Goal: Task Accomplishment & Management: Manage account settings

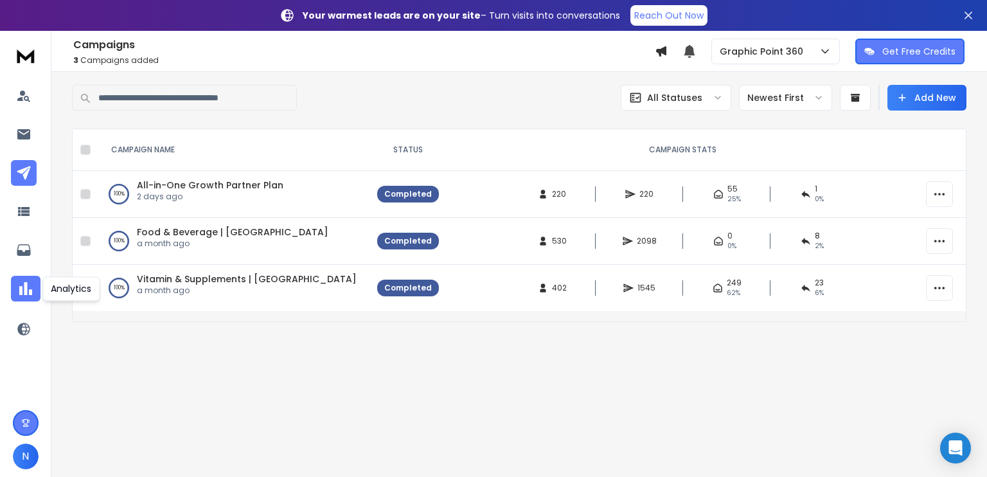
click at [16, 286] on icon at bounding box center [25, 288] width 19 height 19
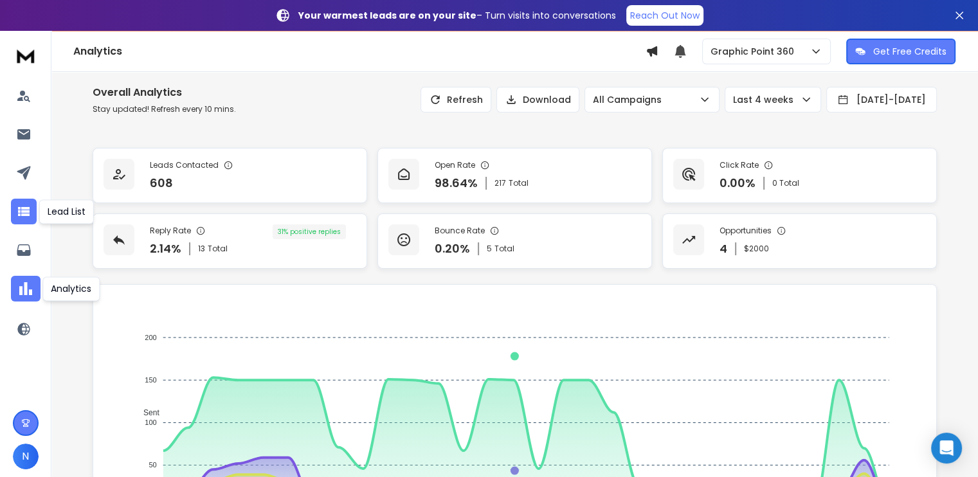
click at [22, 208] on icon at bounding box center [24, 211] width 12 height 9
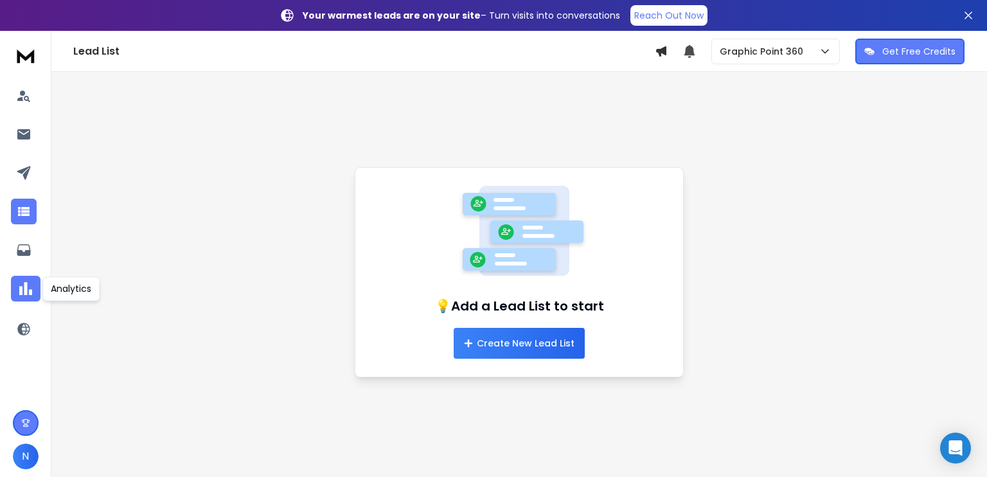
click at [12, 292] on link at bounding box center [26, 289] width 30 height 30
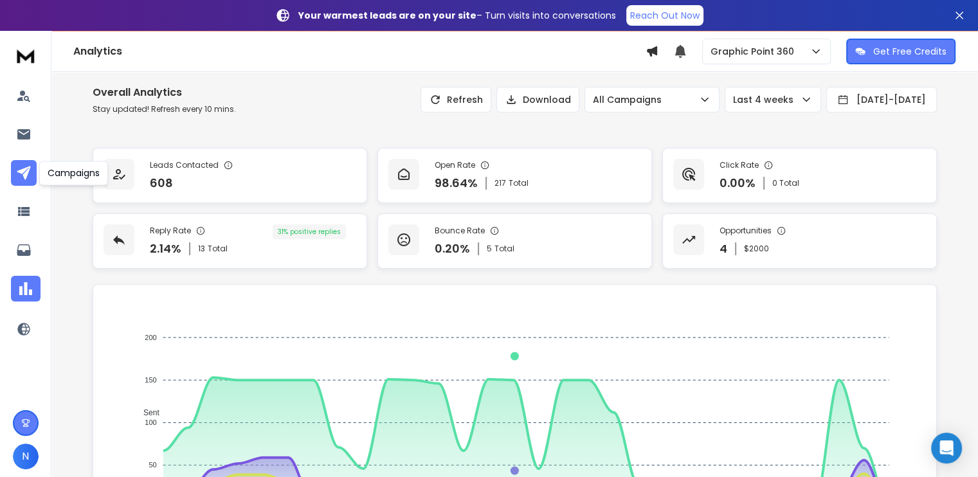
click at [22, 176] on icon at bounding box center [23, 172] width 15 height 15
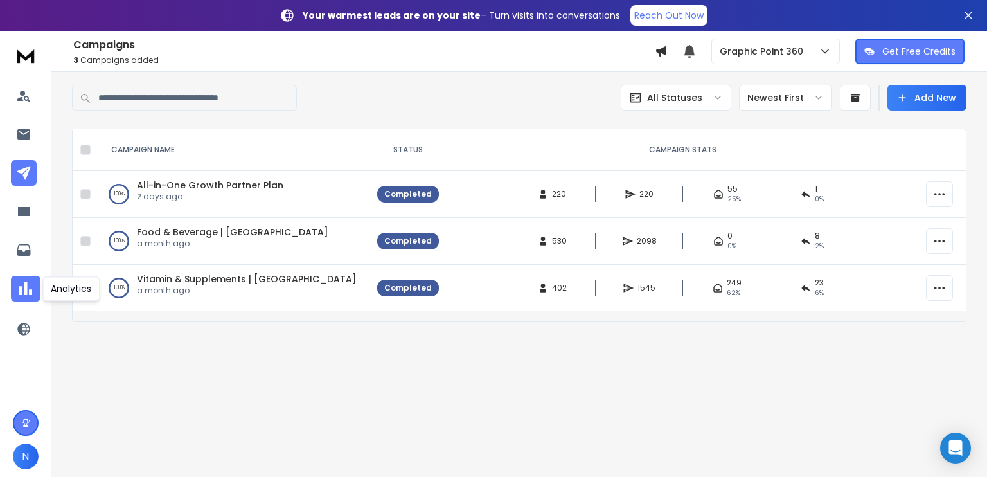
click at [26, 294] on icon at bounding box center [25, 288] width 13 height 13
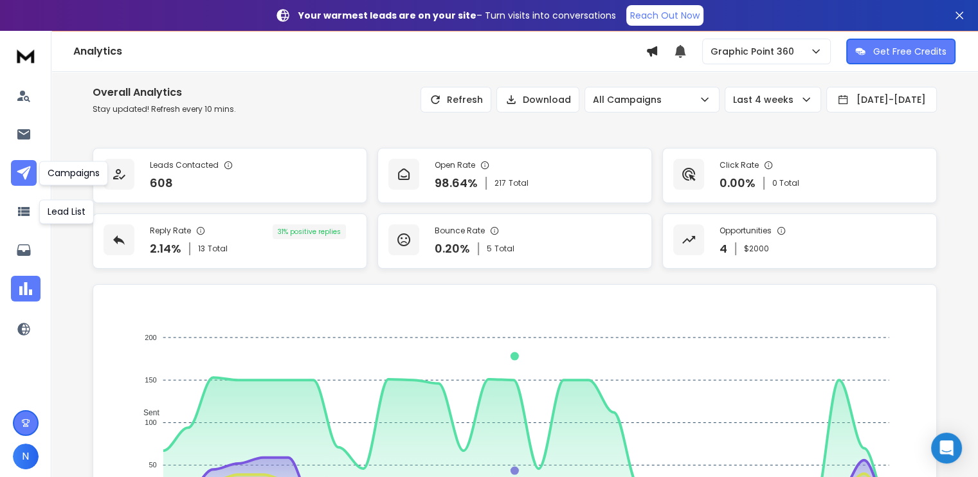
click at [27, 174] on icon at bounding box center [23, 172] width 13 height 13
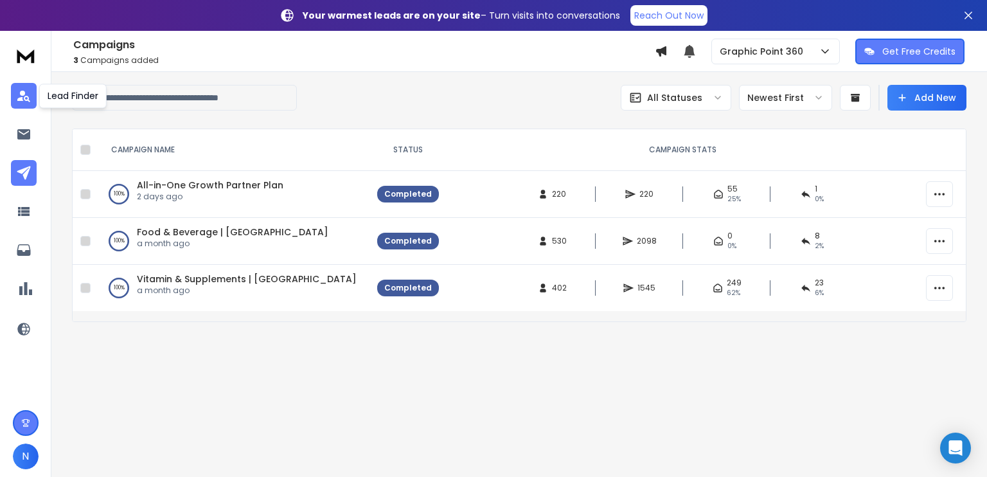
click at [22, 85] on link at bounding box center [24, 96] width 26 height 26
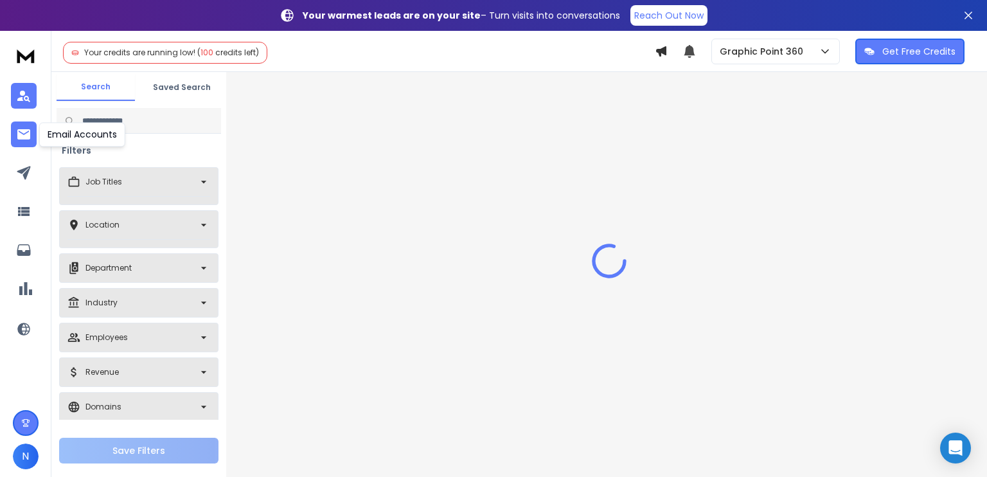
click at [28, 134] on icon at bounding box center [23, 134] width 13 height 10
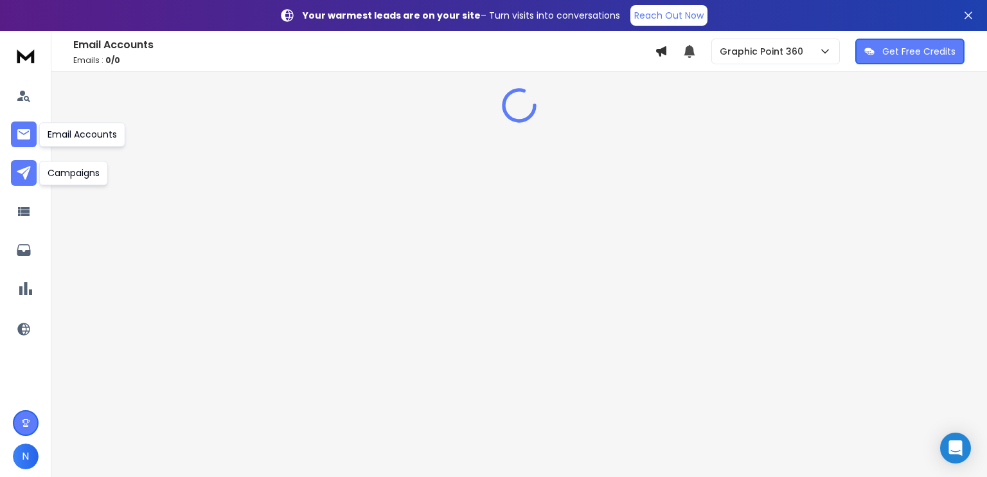
click at [33, 175] on link at bounding box center [24, 173] width 26 height 26
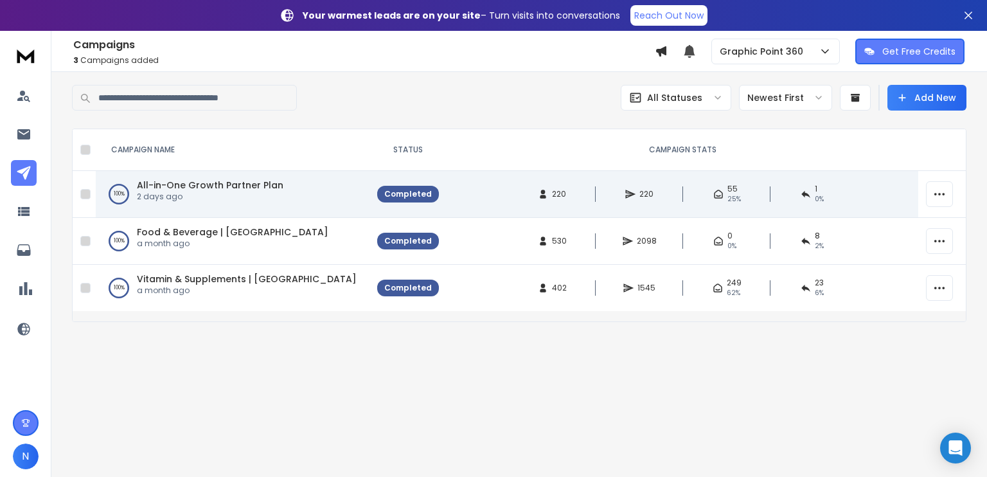
click at [247, 181] on span "All-in-One Growth Partner Plan" at bounding box center [210, 185] width 147 height 13
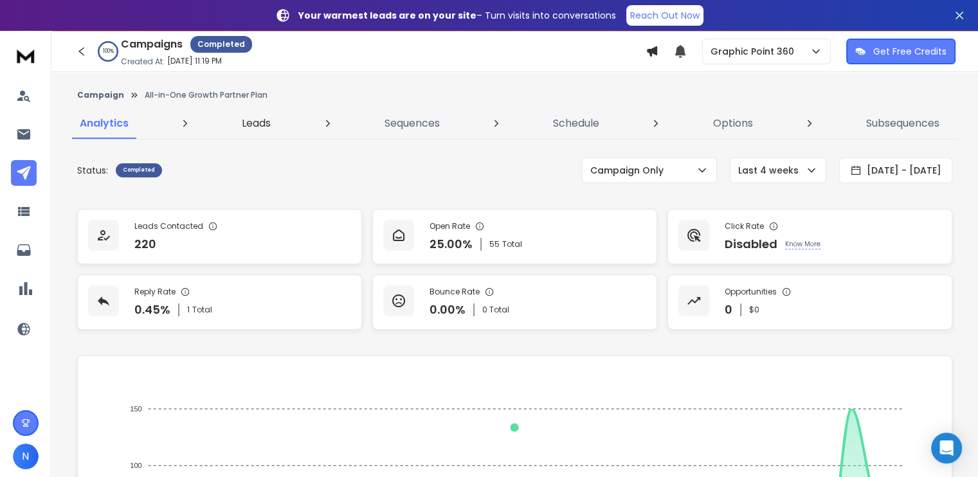
click at [242, 125] on p "Leads" at bounding box center [256, 123] width 29 height 15
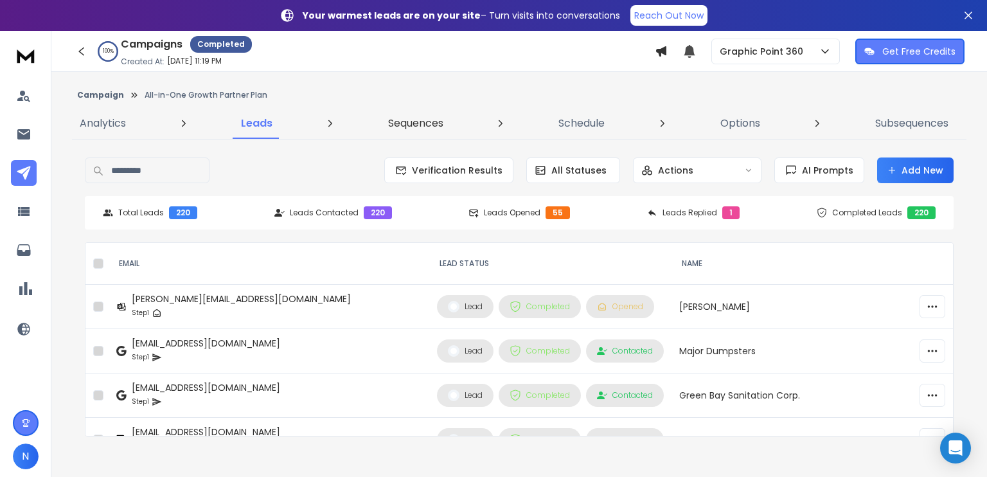
click at [414, 123] on p "Sequences" at bounding box center [415, 123] width 55 height 15
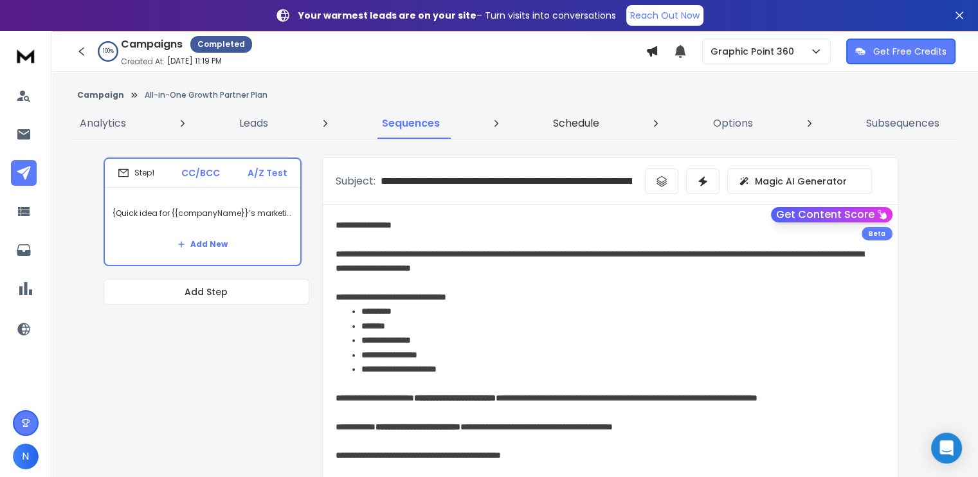
click at [556, 132] on link "Schedule" at bounding box center [576, 123] width 62 height 31
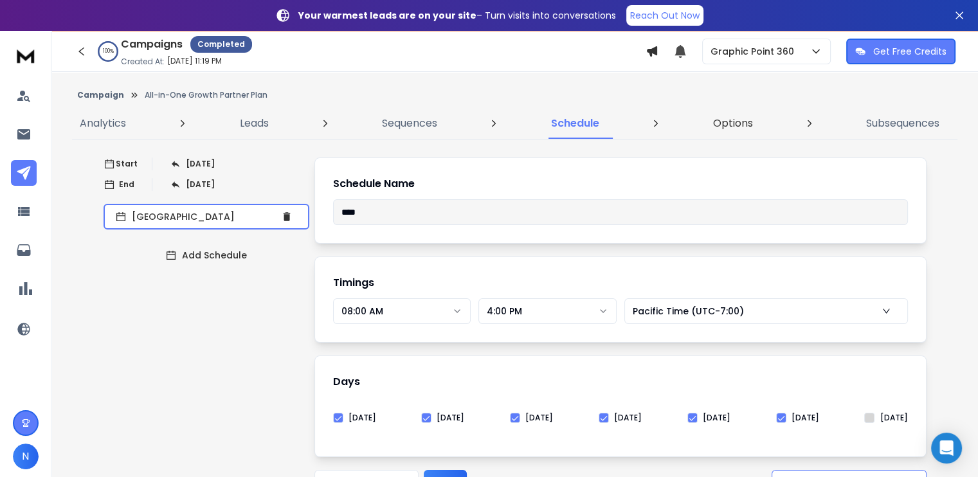
click at [737, 130] on p "Options" at bounding box center [732, 123] width 40 height 15
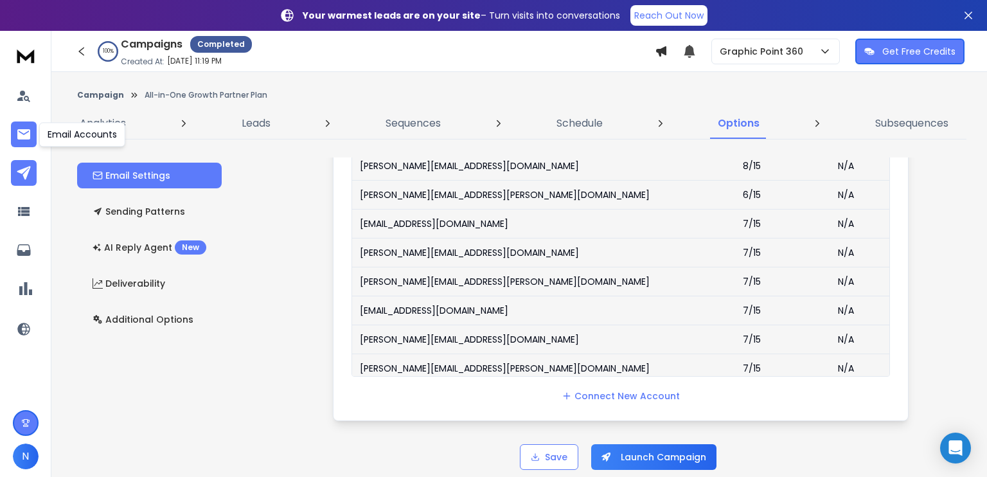
click at [28, 143] on link at bounding box center [24, 134] width 26 height 26
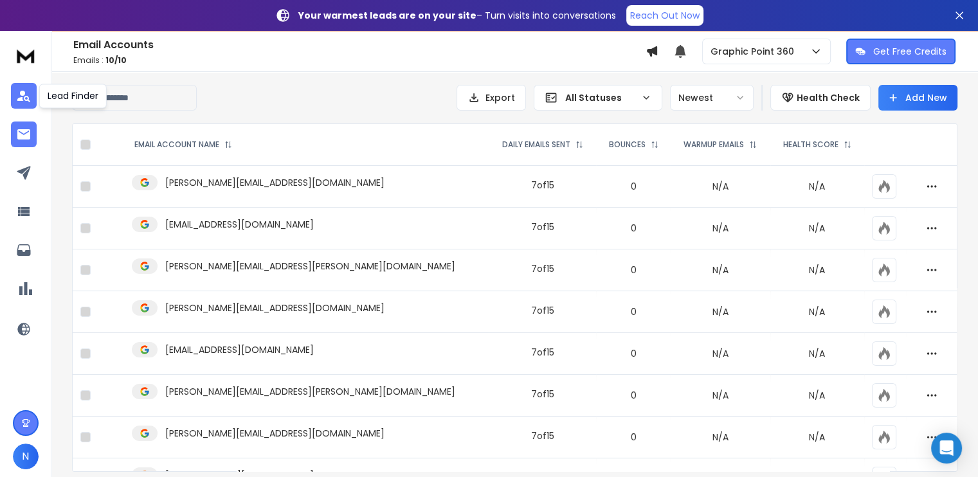
click at [23, 100] on icon at bounding box center [23, 95] width 15 height 15
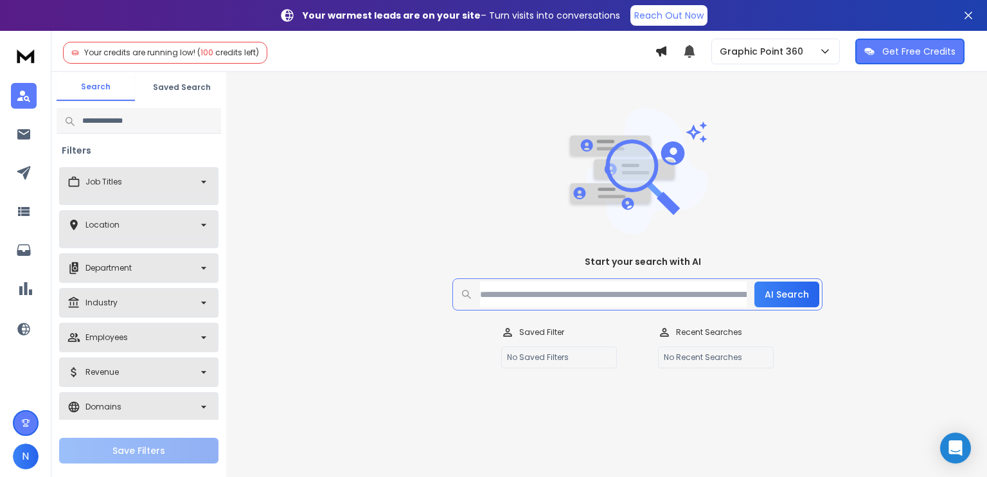
click at [33, 61] on img at bounding box center [26, 56] width 26 height 24
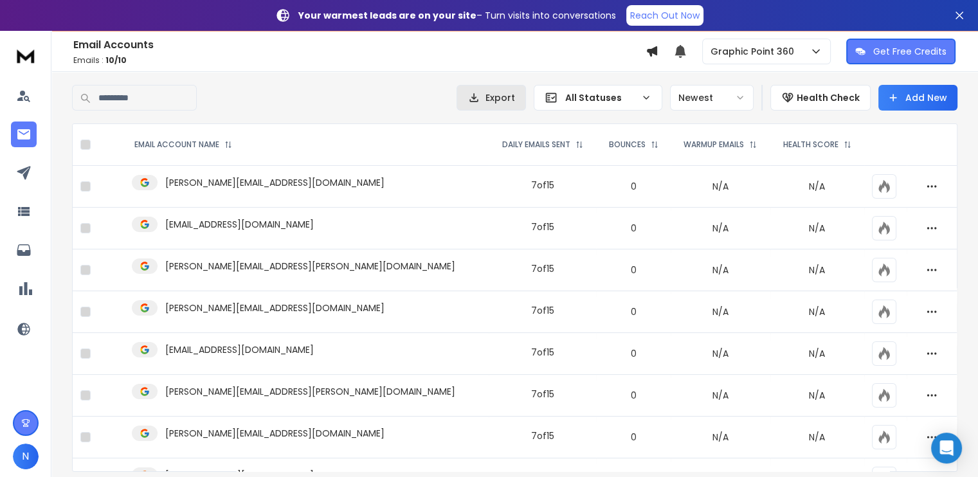
click at [494, 96] on button "Export" at bounding box center [490, 98] width 69 height 26
click at [91, 210] on label "Select all 10" at bounding box center [102, 207] width 46 height 10
click at [69, 206] on button "Select this Page" at bounding box center [69, 207] width 10 height 10
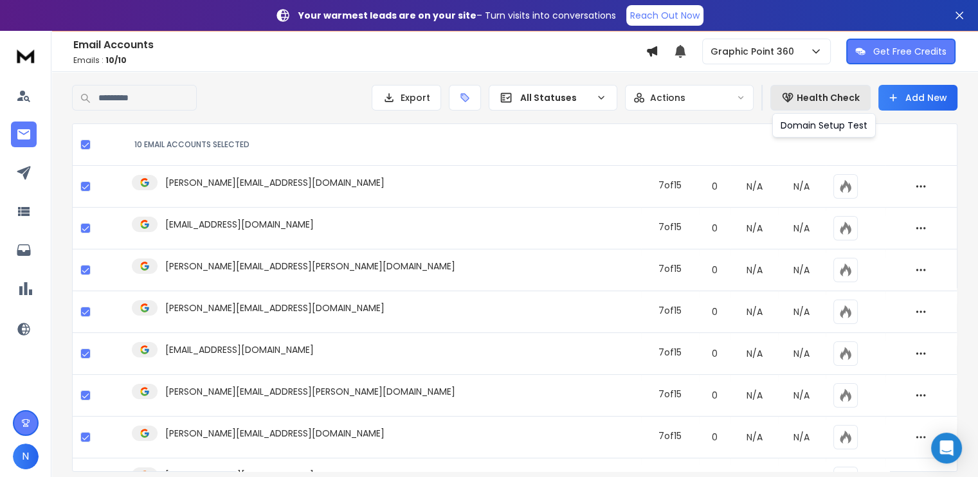
click at [797, 93] on div "Health Check" at bounding box center [820, 97] width 78 height 13
click at [817, 94] on p "Health Check" at bounding box center [827, 97] width 63 height 13
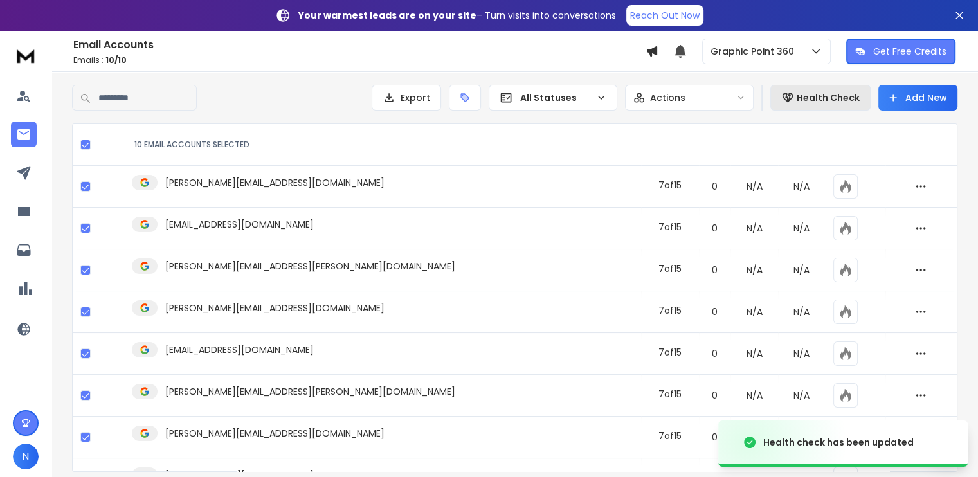
click at [576, 100] on p "All Statuses" at bounding box center [555, 97] width 71 height 13
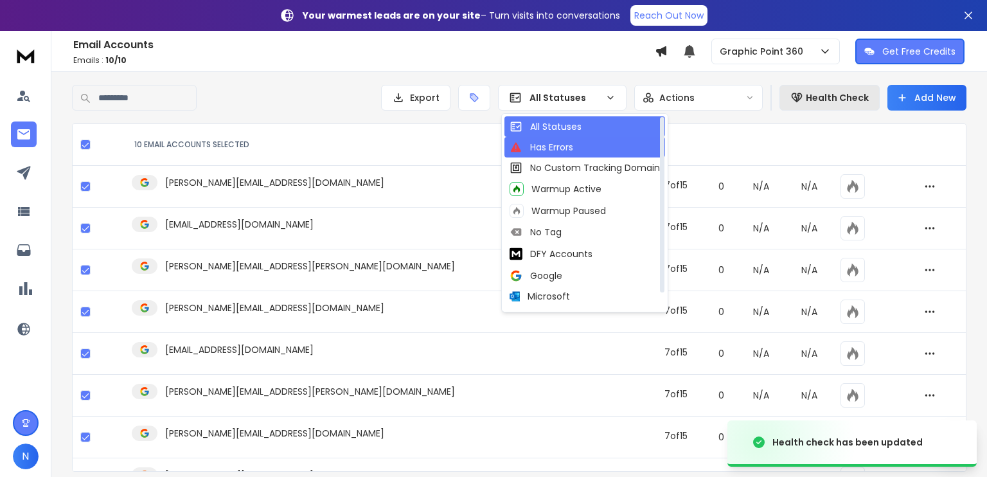
click at [560, 155] on div "Has Errors" at bounding box center [585, 147] width 161 height 21
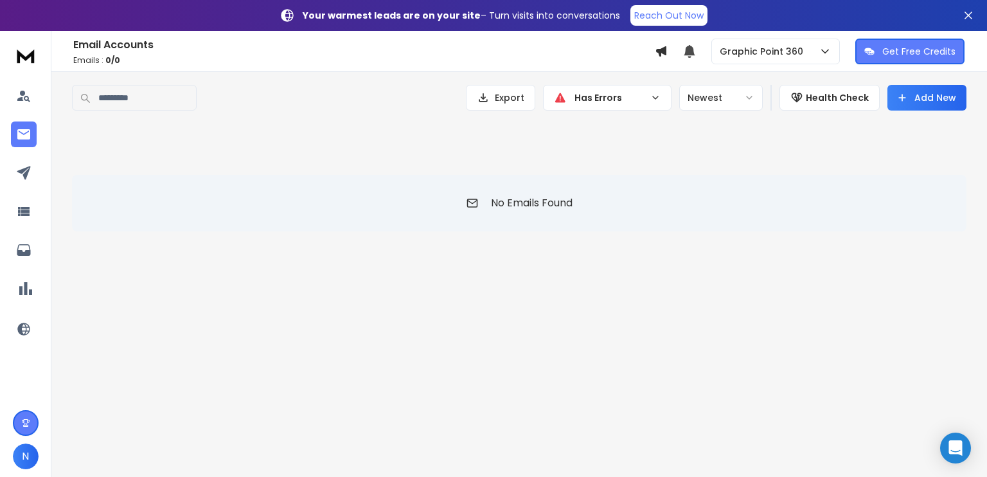
click at [585, 97] on p "Has Errors" at bounding box center [610, 97] width 71 height 13
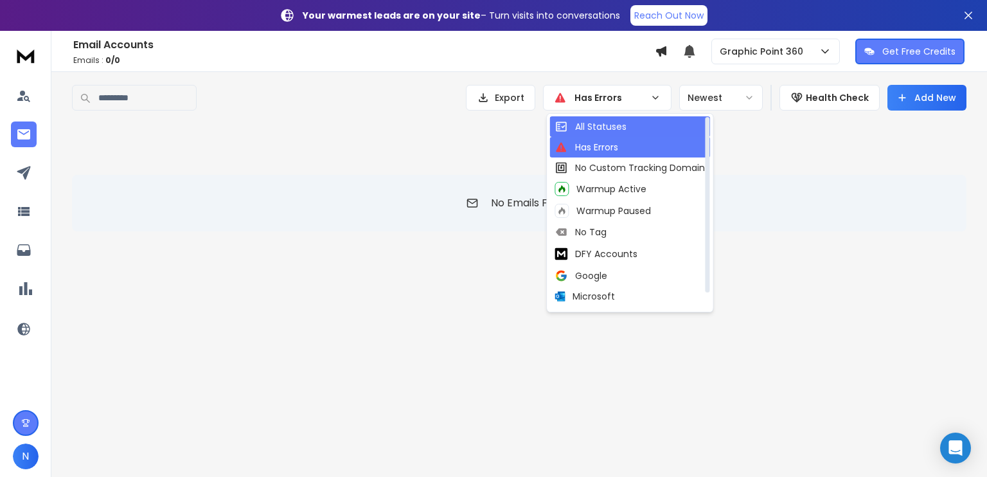
click at [578, 125] on div "All Statuses" at bounding box center [591, 126] width 72 height 13
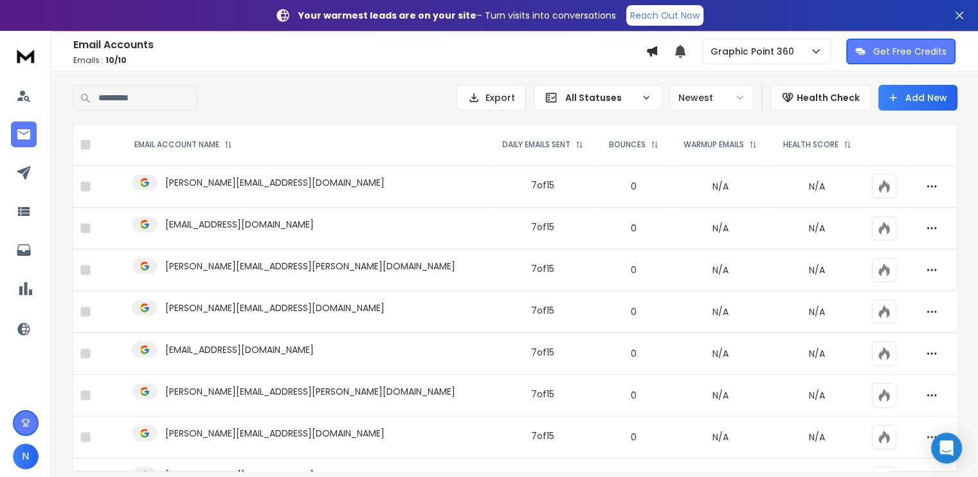
click at [582, 100] on p "All Statuses" at bounding box center [600, 97] width 71 height 13
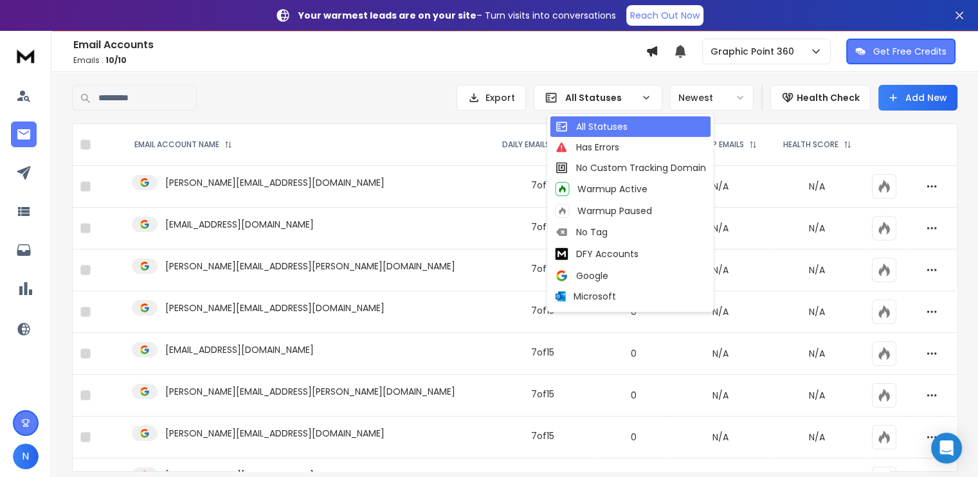
click at [357, 113] on div "Export All Statuses Newest Health Check Add New EMAIL ACCOUNT NAME DAILY EMAILS…" at bounding box center [514, 278] width 885 height 387
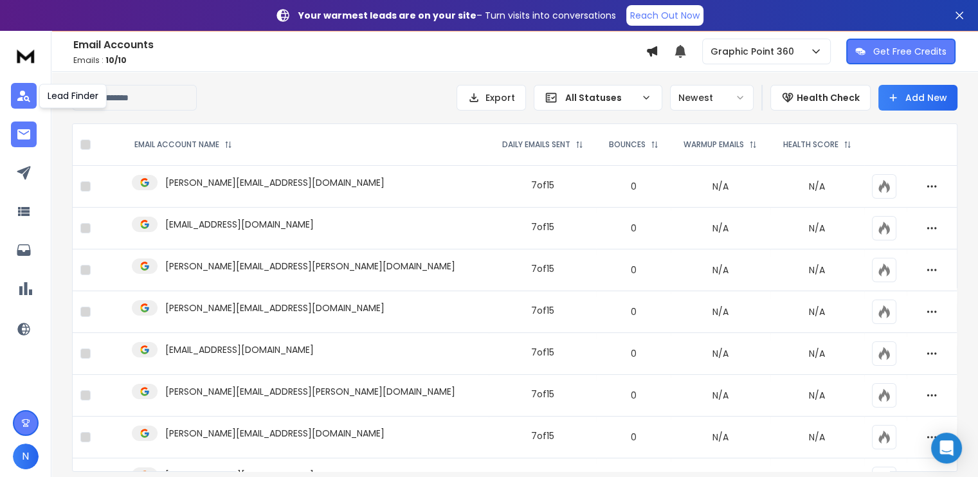
click at [34, 98] on link at bounding box center [24, 96] width 26 height 26
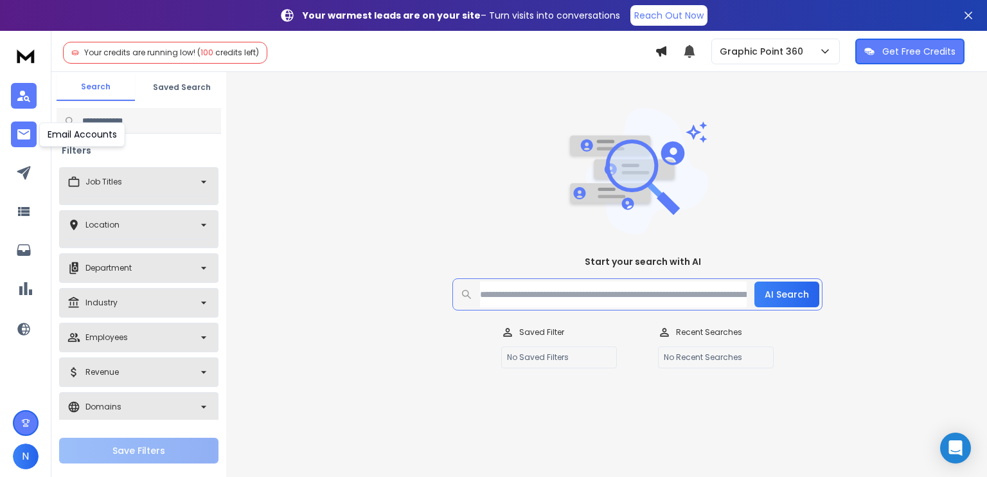
click at [23, 129] on icon at bounding box center [23, 134] width 15 height 15
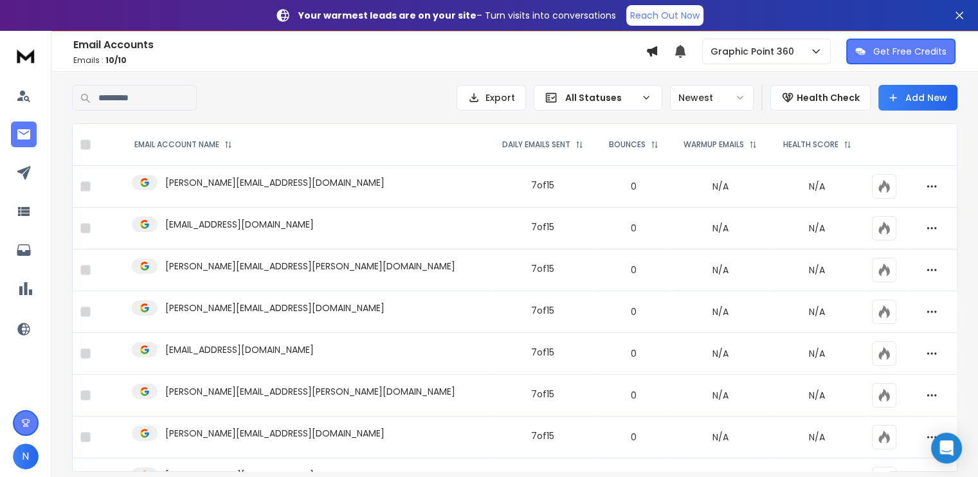
click at [575, 95] on p "All Statuses" at bounding box center [600, 97] width 71 height 13
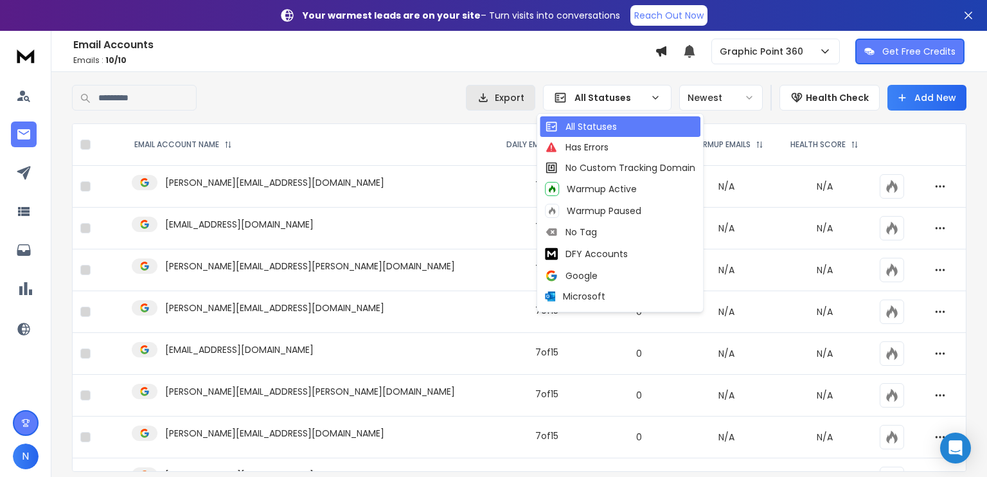
click at [493, 98] on button "Export" at bounding box center [500, 98] width 69 height 26
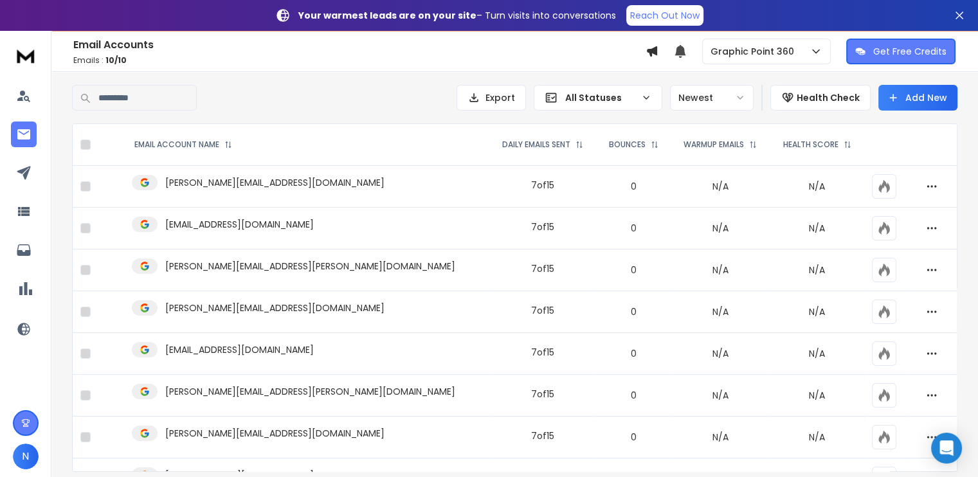
click at [337, 92] on div at bounding box center [260, 98] width 377 height 26
